Goal: Navigation & Orientation: Find specific page/section

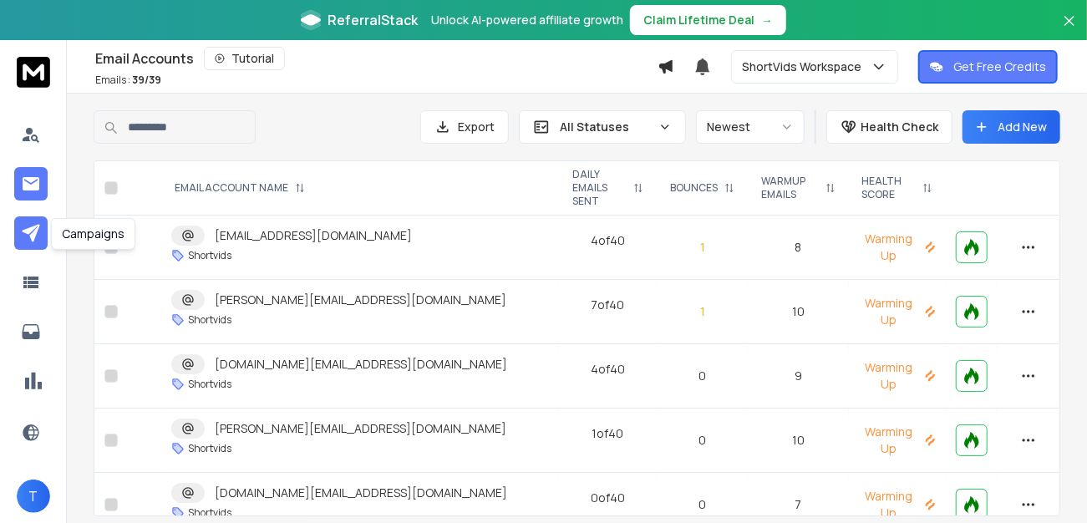
click at [32, 234] on icon at bounding box center [31, 234] width 18 height 18
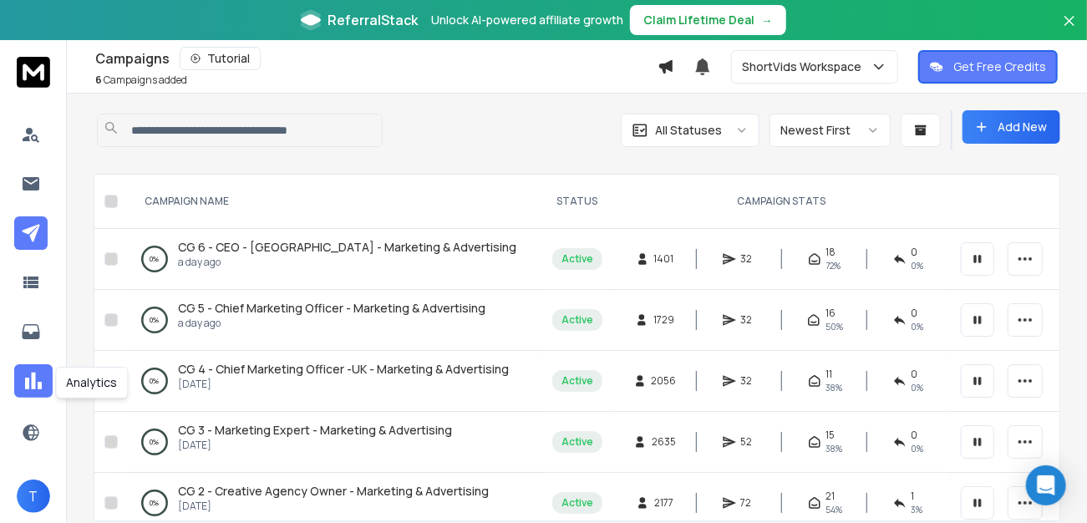
click at [28, 368] on link at bounding box center [33, 381] width 38 height 38
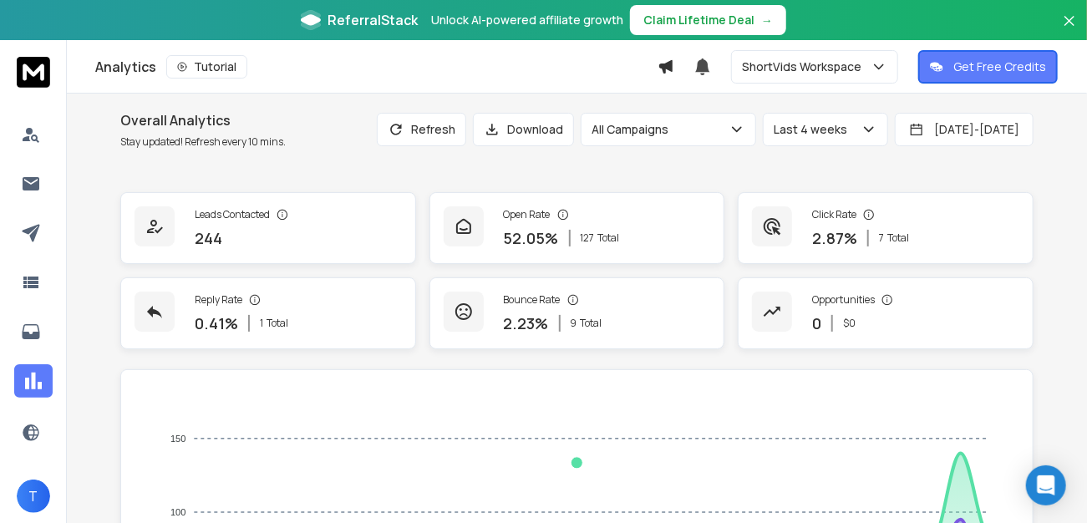
click at [150, 225] on icon at bounding box center [155, 226] width 20 height 20
click at [411, 122] on p "Refresh" at bounding box center [433, 129] width 44 height 17
